Goal: Communication & Community: Answer question/provide support

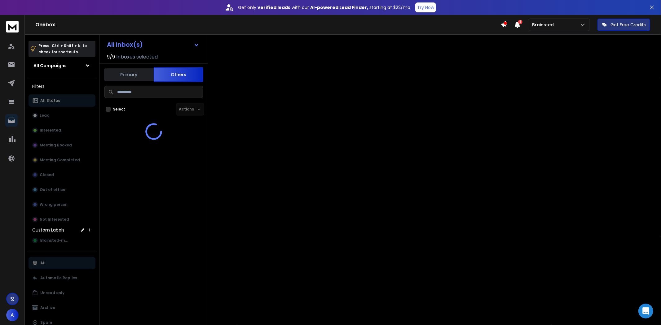
click at [187, 76] on button "Others" at bounding box center [179, 74] width 50 height 15
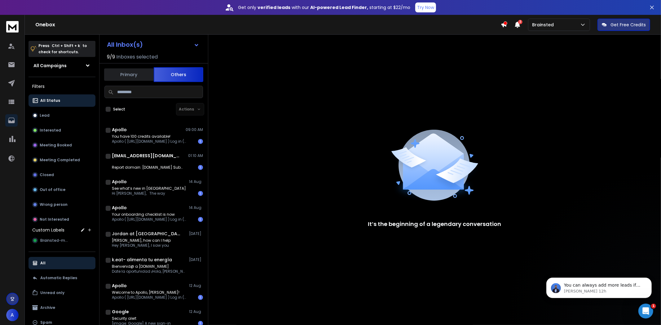
click at [145, 77] on button "Primary" at bounding box center [129, 75] width 50 height 14
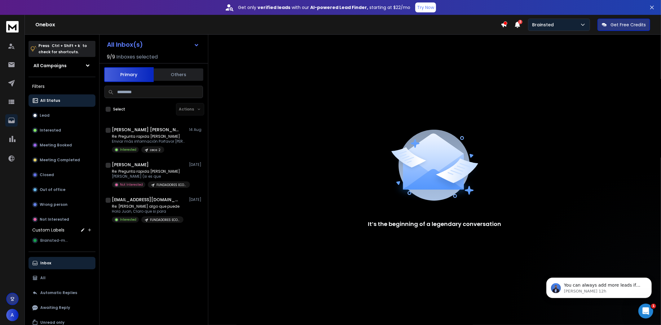
click at [569, 22] on div "Brainsted" at bounding box center [559, 25] width 54 height 6
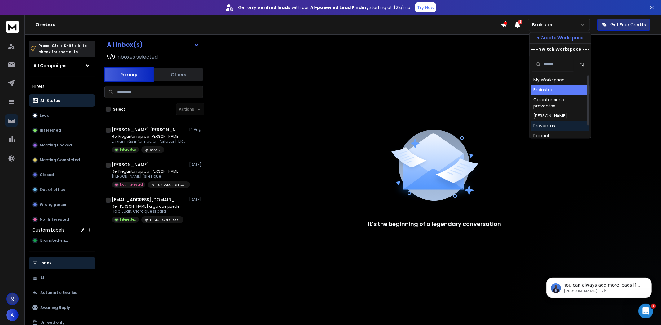
click at [557, 123] on div "Proventas" at bounding box center [560, 126] width 59 height 10
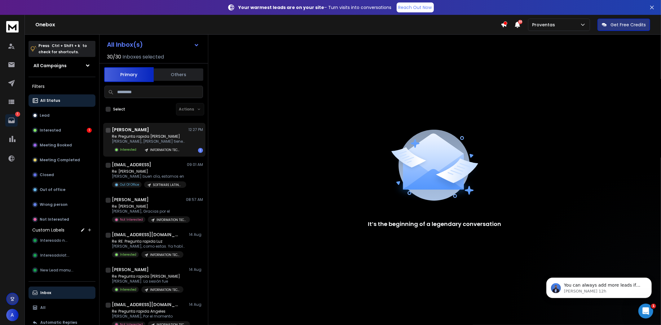
click at [160, 129] on div "[PERSON_NAME] 12:27 PM" at bounding box center [157, 130] width 91 height 6
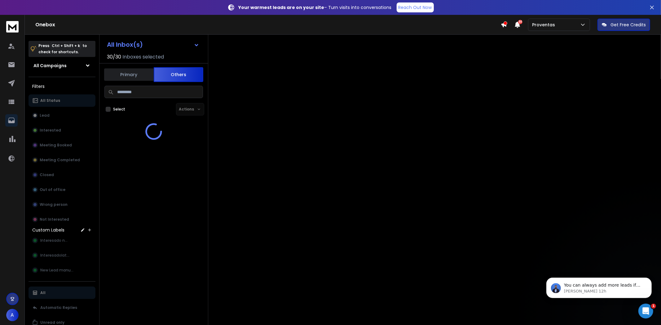
click at [174, 78] on button "Others" at bounding box center [179, 74] width 50 height 15
click at [126, 76] on button "Primary" at bounding box center [129, 74] width 50 height 15
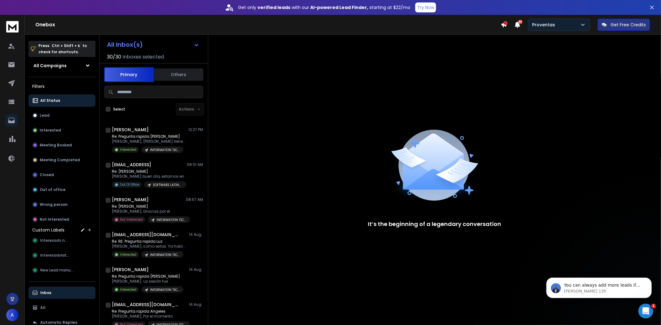
click at [554, 26] on p "Proventas" at bounding box center [544, 25] width 25 height 6
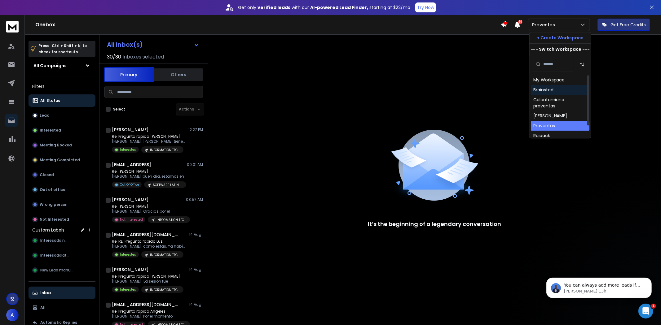
click at [547, 90] on div "Brainsted" at bounding box center [543, 90] width 20 height 6
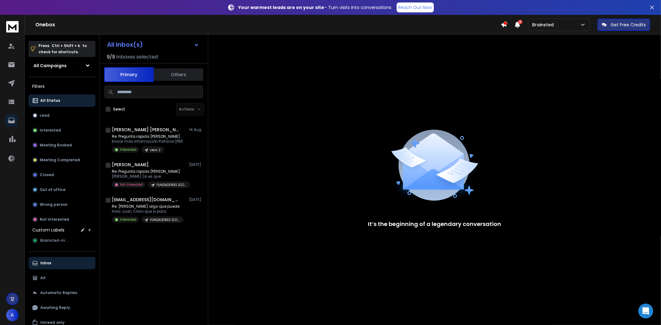
click at [184, 75] on button "Others" at bounding box center [179, 75] width 50 height 14
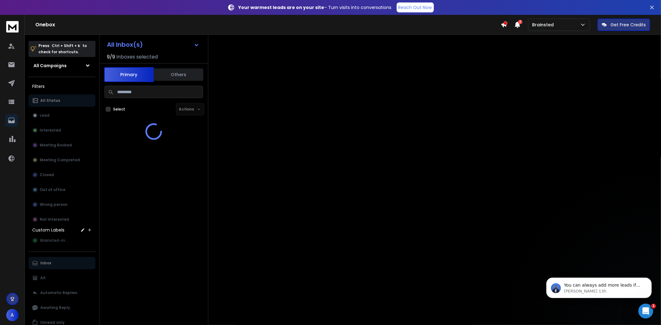
click at [136, 72] on button "Primary" at bounding box center [129, 74] width 50 height 15
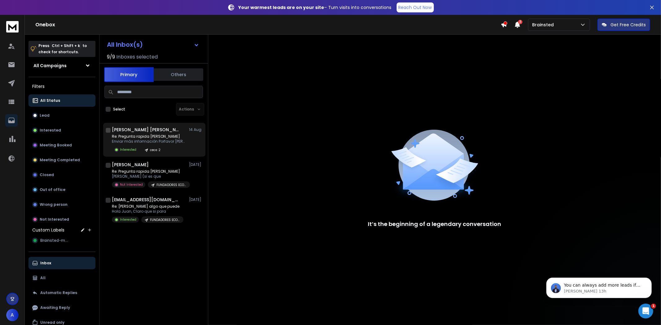
click at [172, 138] on p "Re: Pregunta rapida [PERSON_NAME]" at bounding box center [149, 136] width 74 height 5
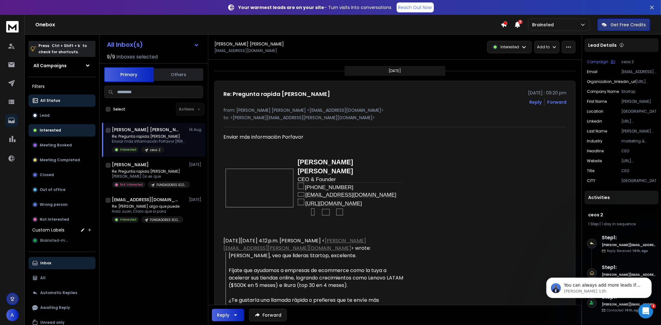
click at [47, 134] on button "Interested" at bounding box center [62, 130] width 67 height 12
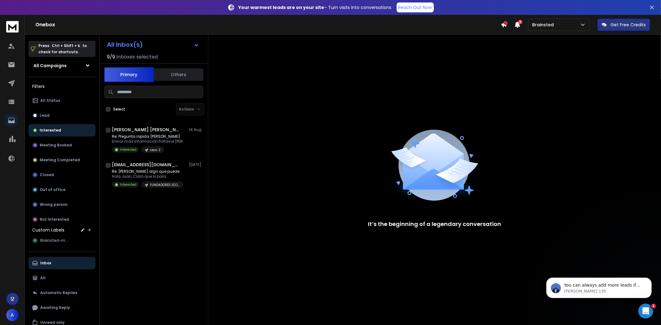
click at [161, 73] on button "Others" at bounding box center [179, 75] width 50 height 14
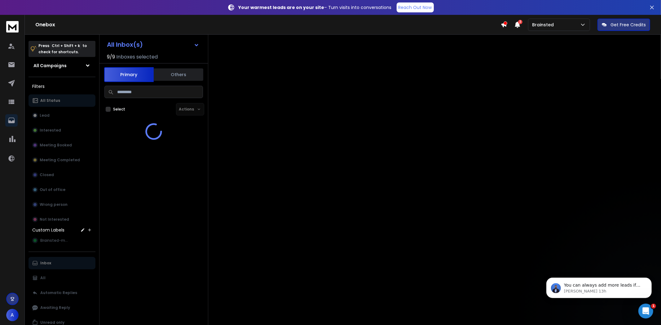
click at [140, 74] on button "Primary" at bounding box center [129, 74] width 50 height 15
click at [147, 82] on div "Primary Others Select Actions" at bounding box center [153, 137] width 108 height 138
drag, startPoint x: 147, startPoint y: 82, endPoint x: 154, endPoint y: 94, distance: 14.1
click at [154, 94] on div "Primary Others Select Actions" at bounding box center [153, 137] width 108 height 138
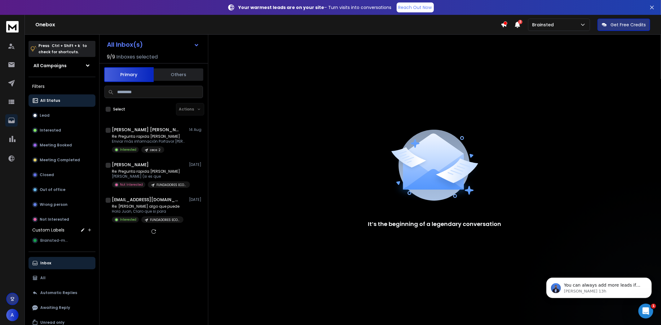
click at [238, 222] on div "It’s the beginning of a legendary conversation" at bounding box center [434, 173] width 453 height 277
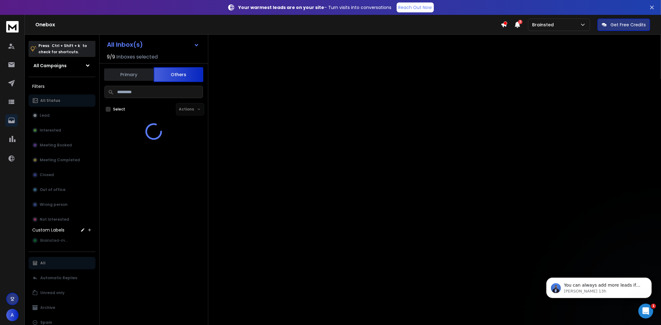
click at [173, 72] on button "Others" at bounding box center [179, 74] width 50 height 15
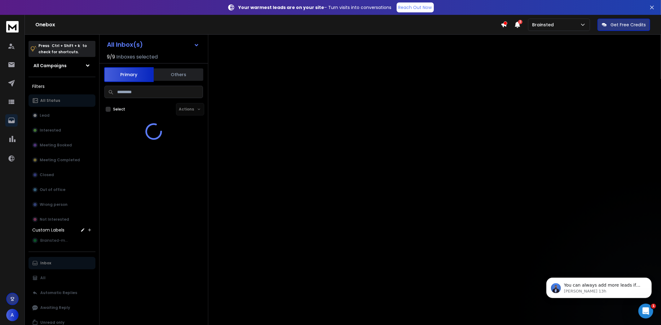
click at [126, 74] on button "Primary" at bounding box center [129, 74] width 50 height 15
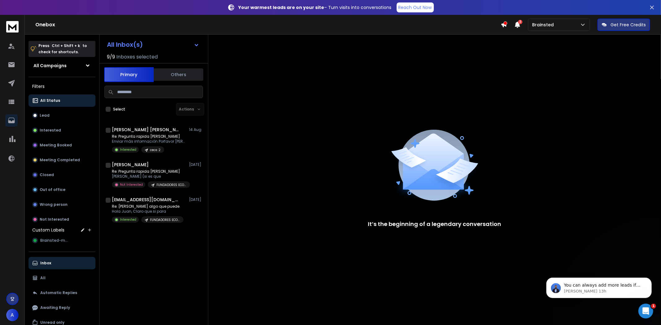
click at [161, 78] on button "Others" at bounding box center [179, 75] width 50 height 14
